Goal: Navigation & Orientation: Find specific page/section

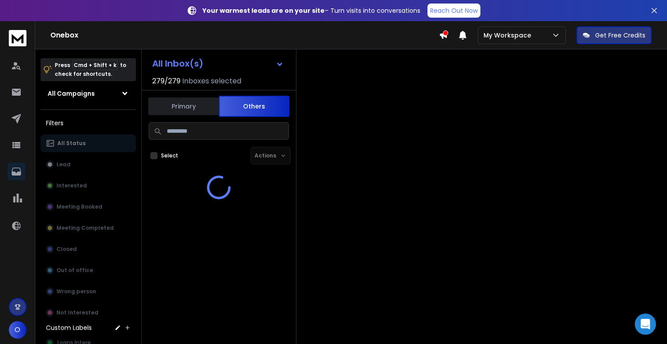
click at [253, 111] on button "Others" at bounding box center [254, 106] width 71 height 21
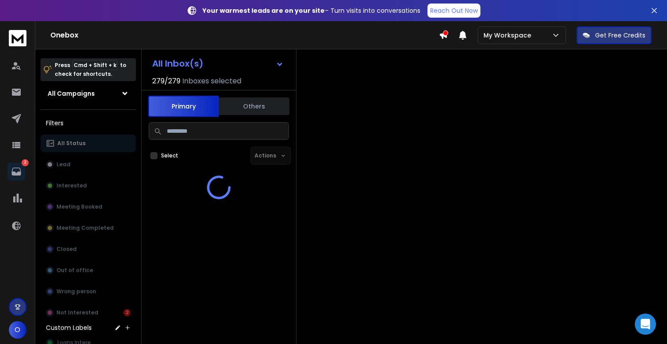
click at [174, 109] on button "Primary" at bounding box center [183, 106] width 71 height 21
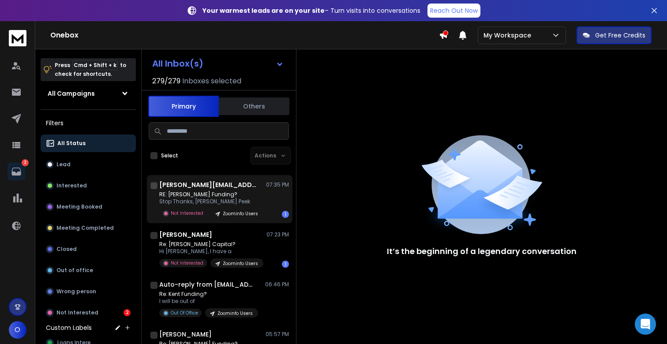
click at [188, 195] on p "RE: [PERSON_NAME] Funding?" at bounding box center [211, 194] width 104 height 7
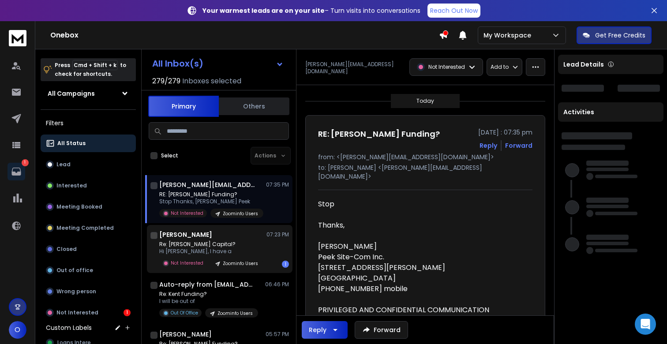
click at [199, 246] on p "Re: [PERSON_NAME] Capital?" at bounding box center [211, 244] width 104 height 7
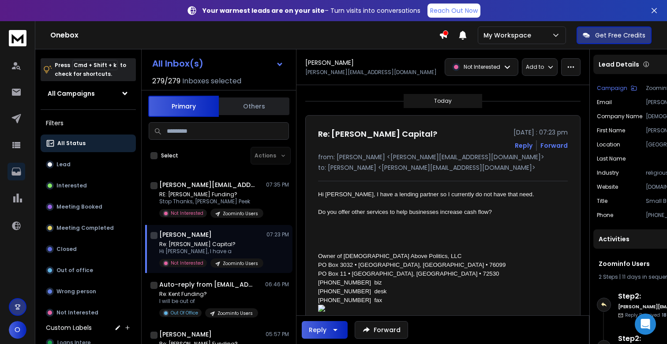
click at [240, 106] on button "Others" at bounding box center [254, 106] width 71 height 19
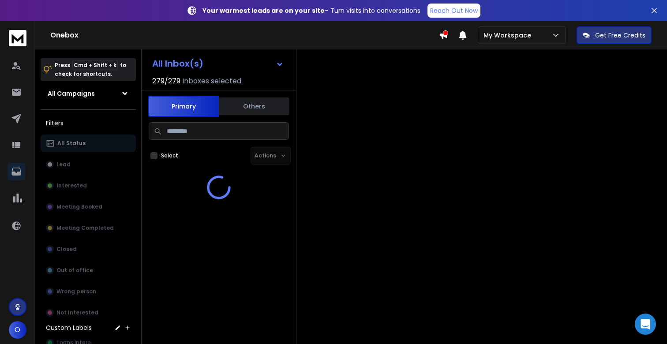
click at [188, 100] on button "Primary" at bounding box center [183, 106] width 71 height 21
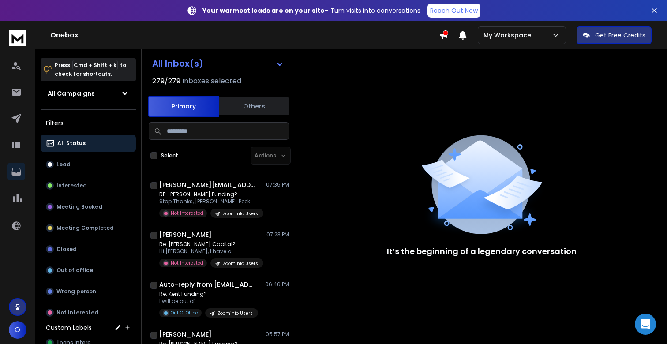
click at [245, 103] on button "Others" at bounding box center [254, 106] width 71 height 19
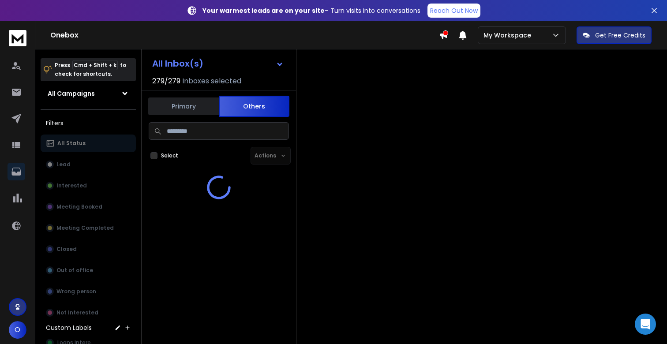
click at [245, 103] on button "Others" at bounding box center [254, 106] width 71 height 21
click at [185, 109] on button "Primary" at bounding box center [183, 106] width 71 height 19
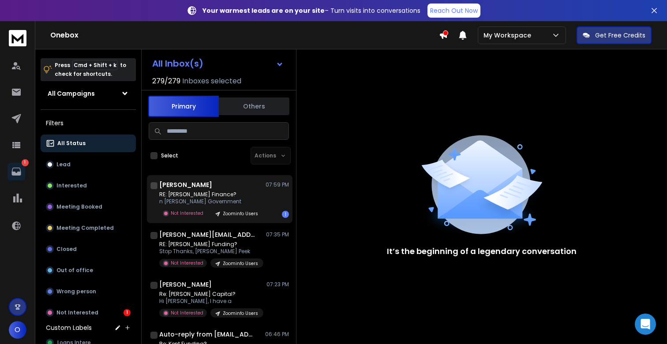
click at [238, 210] on p "Zoominfo Users" at bounding box center [240, 213] width 35 height 7
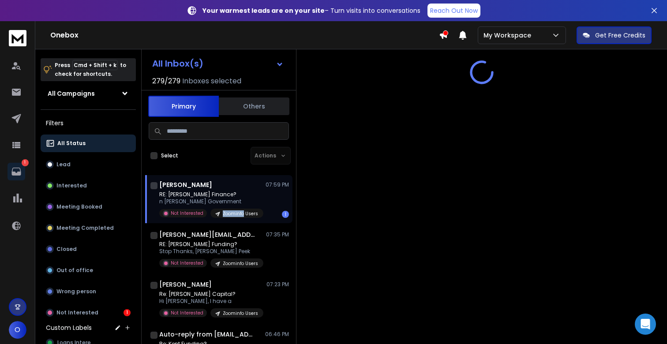
click at [238, 210] on p "Zoominfo Users" at bounding box center [240, 213] width 35 height 7
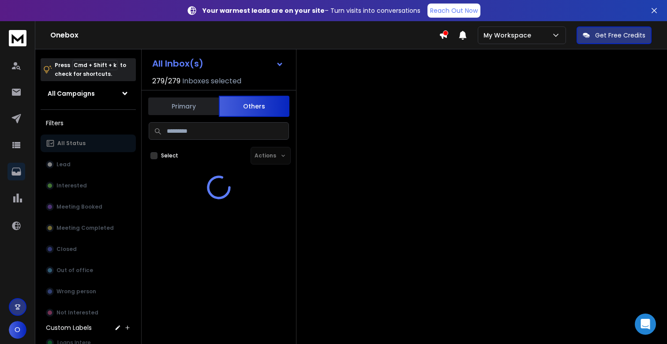
click at [237, 100] on button "Others" at bounding box center [254, 106] width 71 height 21
click at [239, 103] on button "Others" at bounding box center [254, 106] width 71 height 21
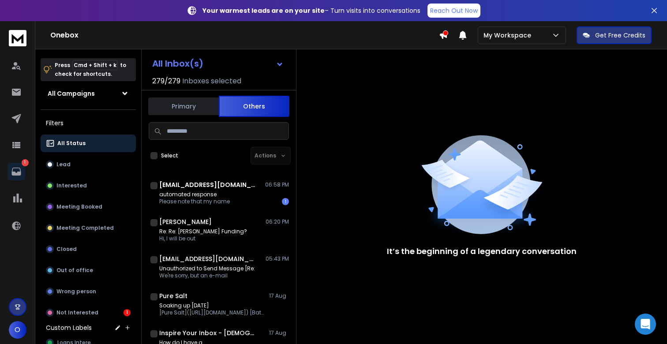
click at [202, 107] on button "Primary" at bounding box center [183, 106] width 71 height 19
